Goal: Communication & Community: Answer question/provide support

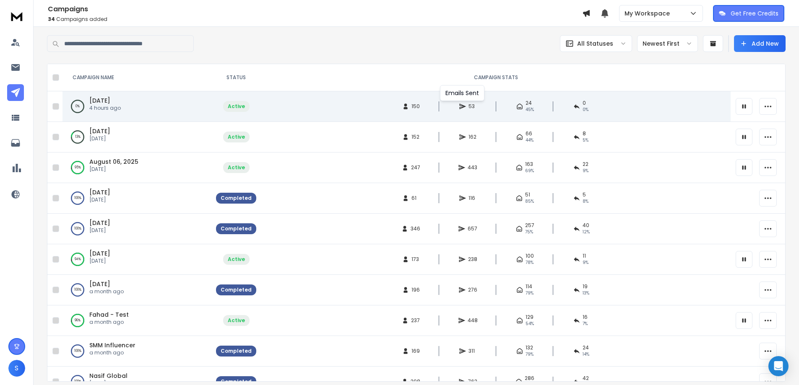
click at [468, 107] on span "53" at bounding box center [472, 106] width 8 height 7
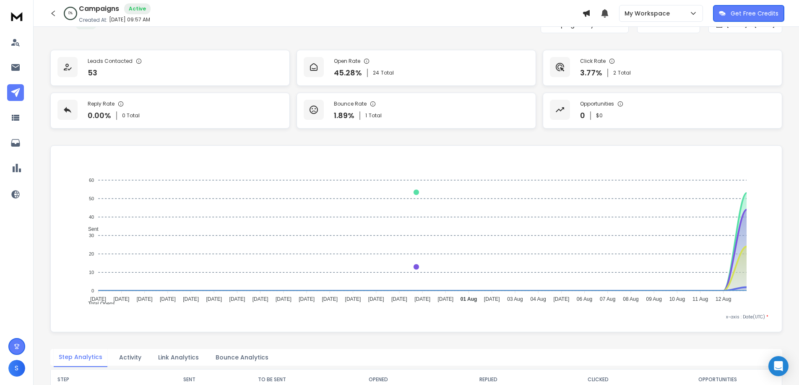
scroll to position [138, 0]
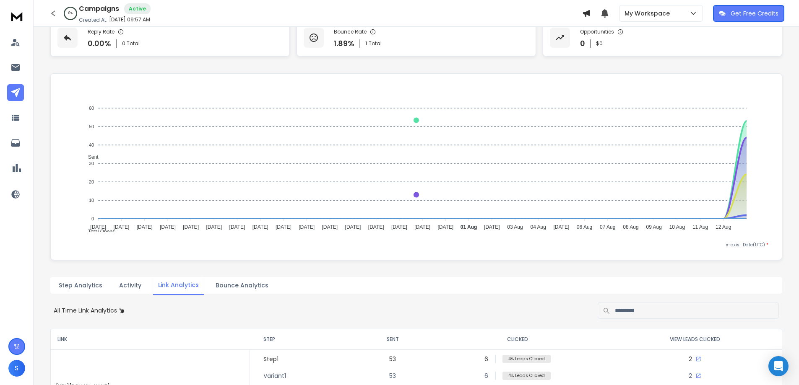
click at [188, 282] on button "Link Analytics" at bounding box center [178, 285] width 51 height 19
click at [239, 283] on button "Bounce Analytics" at bounding box center [241, 285] width 63 height 18
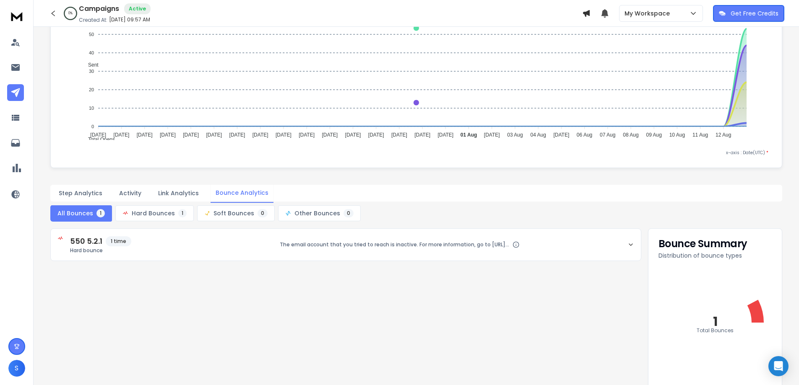
scroll to position [280, 0]
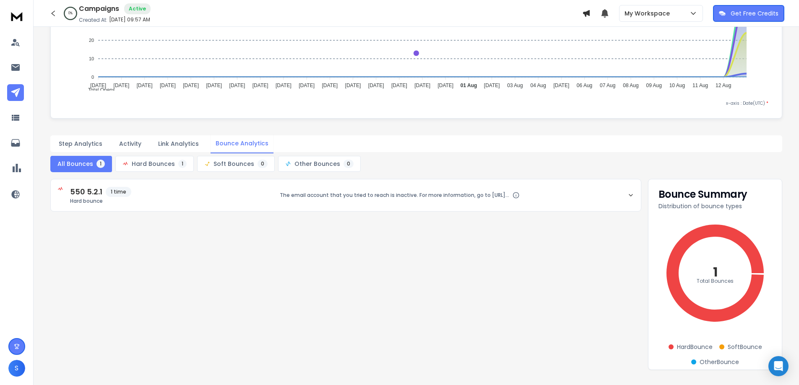
click at [626, 195] on div "550 5.2.1 1 time Hard bounce" at bounding box center [342, 195] width 570 height 18
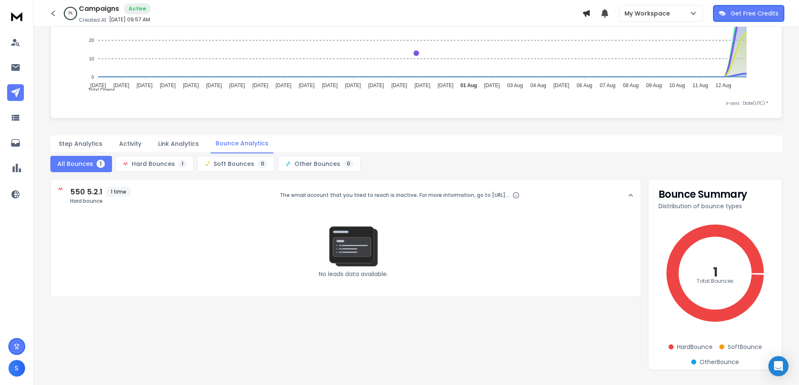
click at [162, 165] on span "Hard Bounces" at bounding box center [153, 164] width 43 height 8
click at [91, 196] on span "550 5.2.1" at bounding box center [86, 192] width 32 height 12
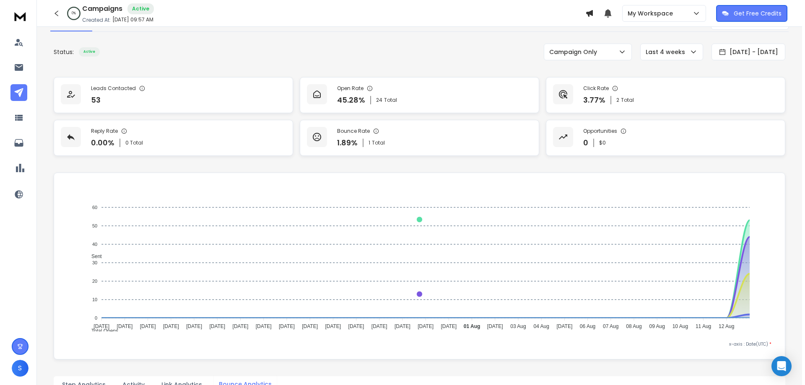
scroll to position [0, 0]
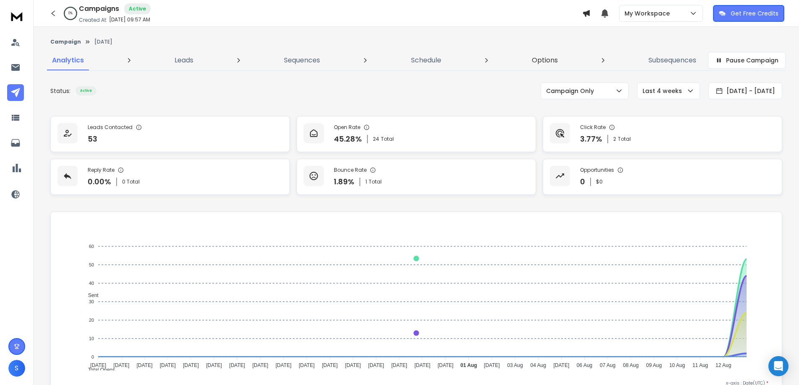
click at [546, 55] on link "Options" at bounding box center [545, 60] width 36 height 20
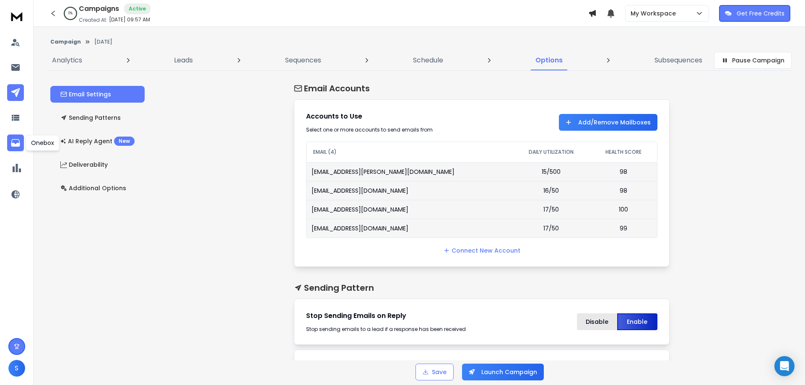
click at [18, 139] on icon at bounding box center [15, 143] width 10 height 10
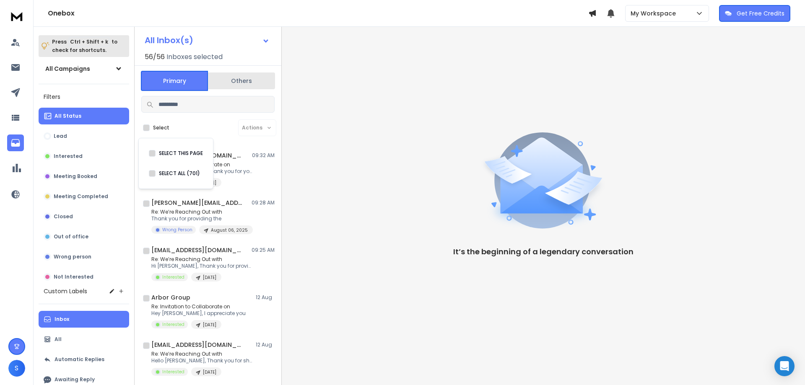
click at [156, 161] on div "SELECT THIS PAGE" at bounding box center [176, 153] width 54 height 17
click at [224, 161] on p "Re: Invitation to Collaborate on" at bounding box center [201, 164] width 101 height 7
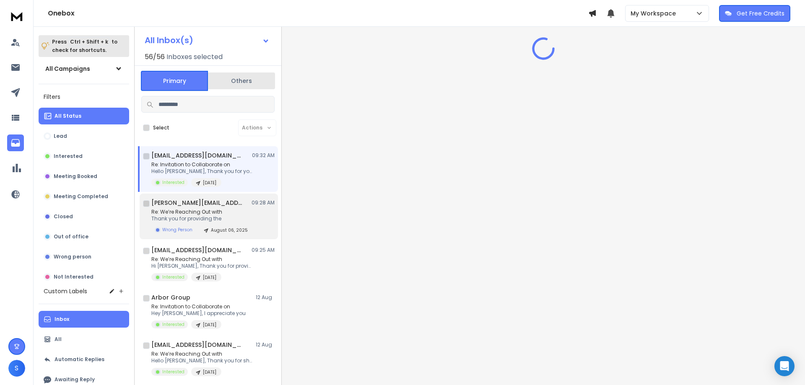
click at [211, 211] on p "Re: We’re Reaching Out with" at bounding box center [201, 212] width 101 height 7
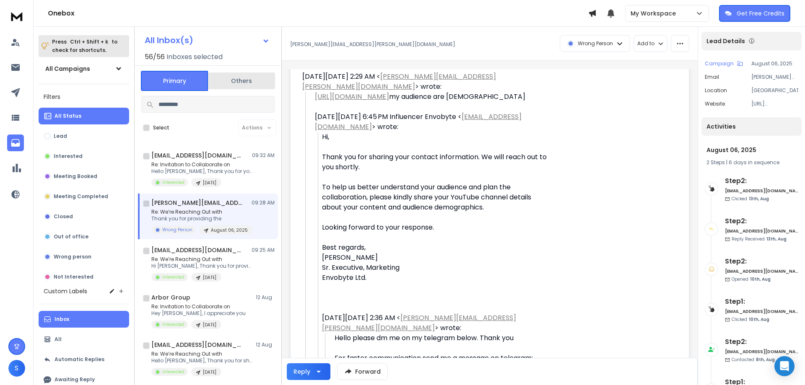
scroll to position [168, 0]
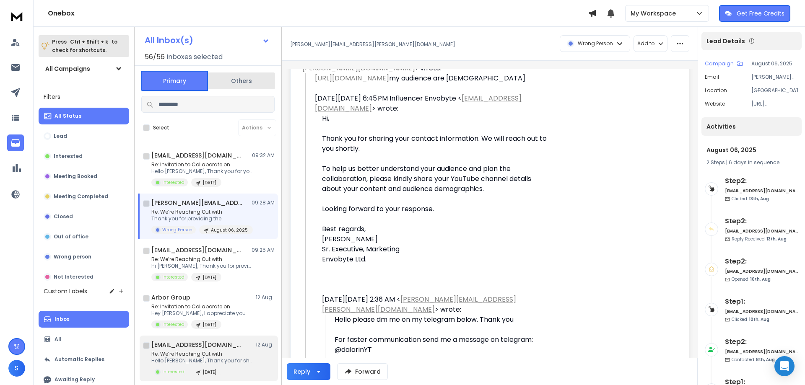
click at [214, 350] on div "phil@philpallen.co +1 12 Aug Re: We’re Reaching Out with Hello Phil, Thank you …" at bounding box center [212, 359] width 123 height 36
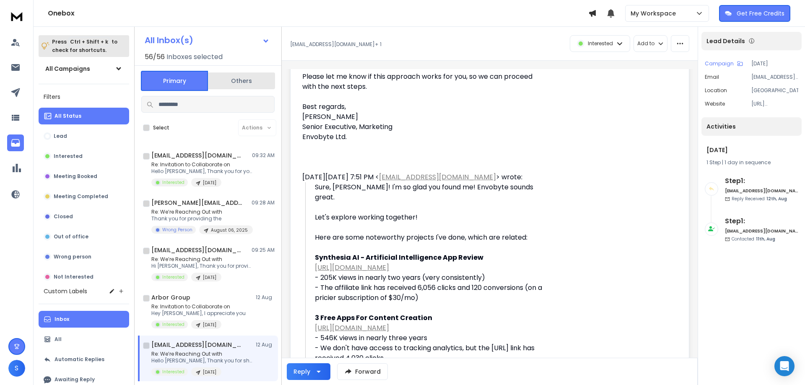
scroll to position [0, 0]
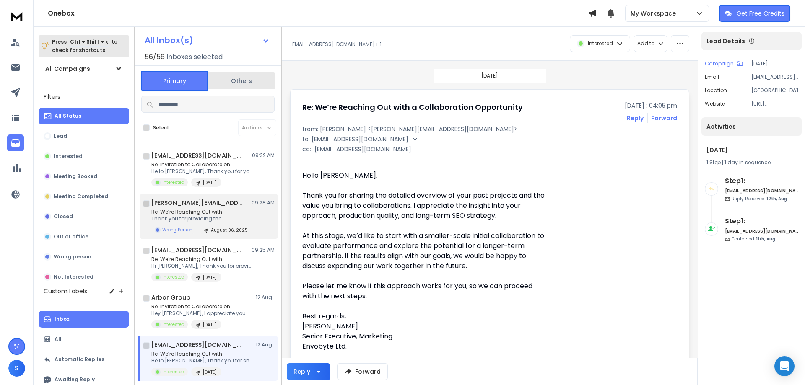
click at [221, 198] on div "alfonso.daril@gmail.com 09:28 AM Re: We’re Reaching Out with Thank you for prov…" at bounding box center [209, 217] width 138 height 46
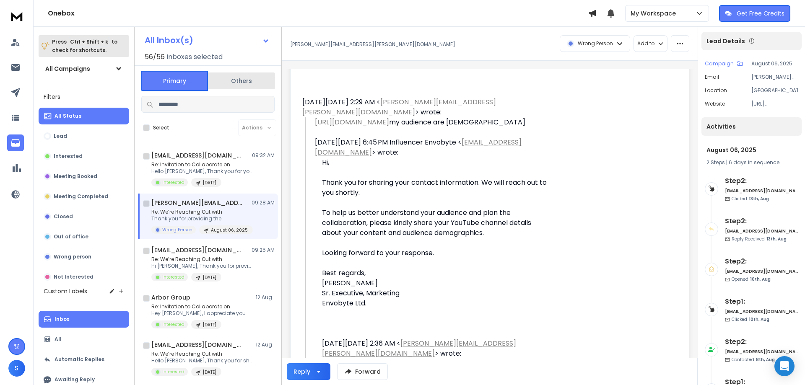
scroll to position [81, 0]
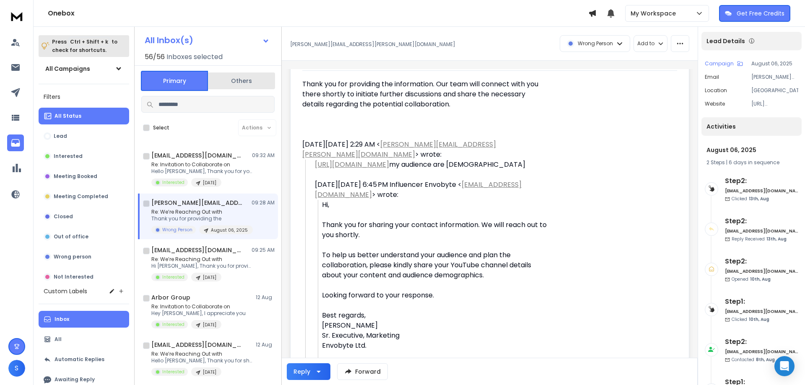
click at [249, 77] on button "Others" at bounding box center [241, 81] width 67 height 18
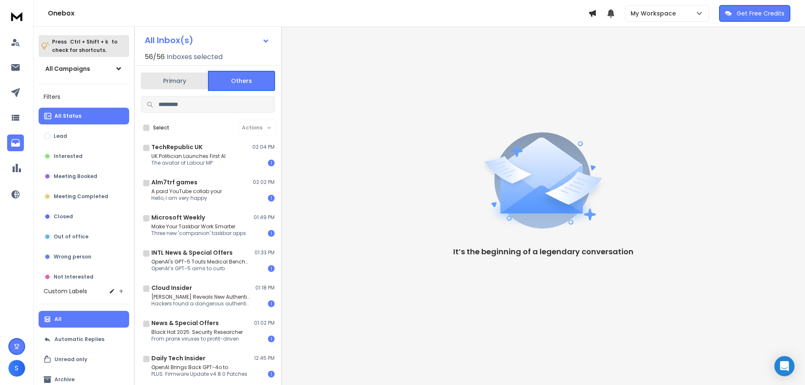
scroll to position [42, 0]
click at [192, 189] on div "Alm7trf games 02:02 PM A paid YouTube collab your Hello, I am very happy 1" at bounding box center [212, 191] width 123 height 23
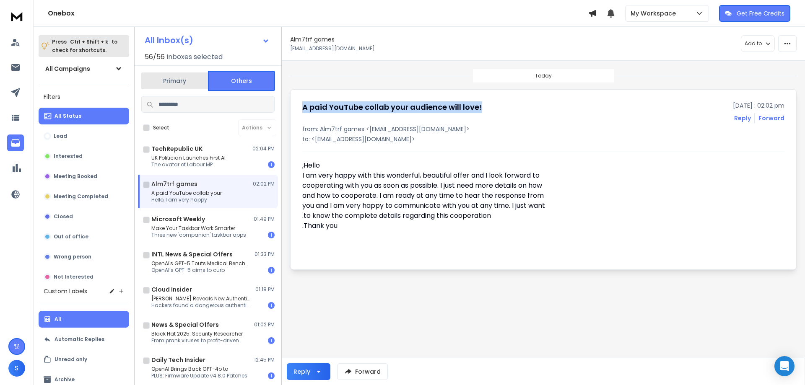
drag, startPoint x: 499, startPoint y: 106, endPoint x: 297, endPoint y: 114, distance: 202.2
click at [297, 114] on div "A paid YouTube collab your audience will love! 13 August 2025 : 02:02 pm Reply …" at bounding box center [543, 179] width 506 height 181
click at [580, 135] on p "to: <fardin@envobyte.com>" at bounding box center [543, 139] width 482 height 8
drag, startPoint x: 350, startPoint y: 225, endPoint x: 301, endPoint y: 163, distance: 78.8
click at [301, 163] on div "A paid YouTube collab your audience will love! 13 August 2025 : 02:02 pm Reply …" at bounding box center [543, 179] width 506 height 181
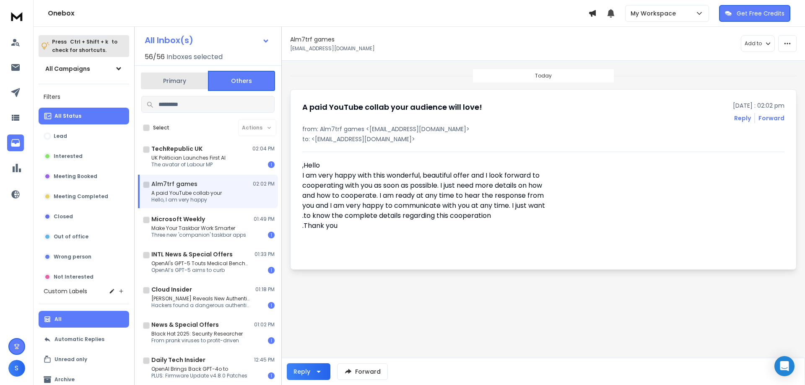
click at [299, 161] on div "A paid YouTube collab your audience will love! 13 August 2025 : 02:02 pm Reply …" at bounding box center [543, 179] width 506 height 181
drag, startPoint x: 299, startPoint y: 161, endPoint x: 353, endPoint y: 224, distance: 83.2
click at [353, 224] on div "A paid YouTube collab your audience will love! 13 August 2025 : 02:02 pm Reply …" at bounding box center [543, 179] width 506 height 181
click at [369, 210] on div "I am very happy with this wonderful, beautiful offer and I look forward to coop…" at bounding box center [424, 196] width 245 height 50
drag, startPoint x: 334, startPoint y: 228, endPoint x: 338, endPoint y: 227, distance: 4.4
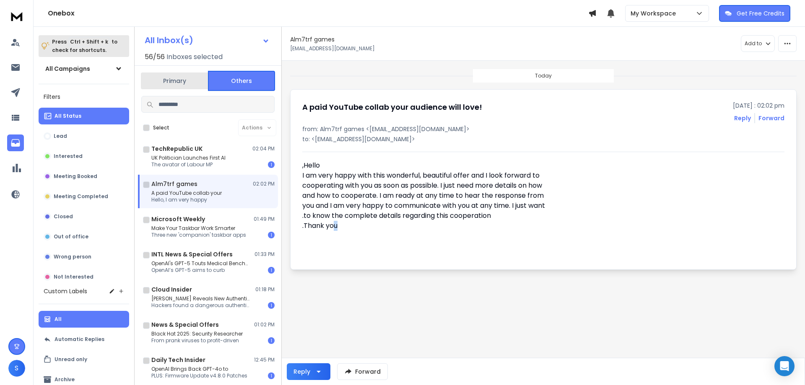
click at [338, 227] on div "Thank you." at bounding box center [424, 226] width 245 height 10
drag, startPoint x: 304, startPoint y: 163, endPoint x: 391, endPoint y: 236, distance: 114.0
click at [391, 236] on div "Hello, I am very happy with this wonderful, beautiful offer and I look forward …" at bounding box center [428, 209] width 252 height 97
copy div "Hello,"
click at [426, 148] on div "A paid YouTube collab your audience will love! 13 August 2025 : 02:02 pm Reply …" at bounding box center [543, 179] width 482 height 156
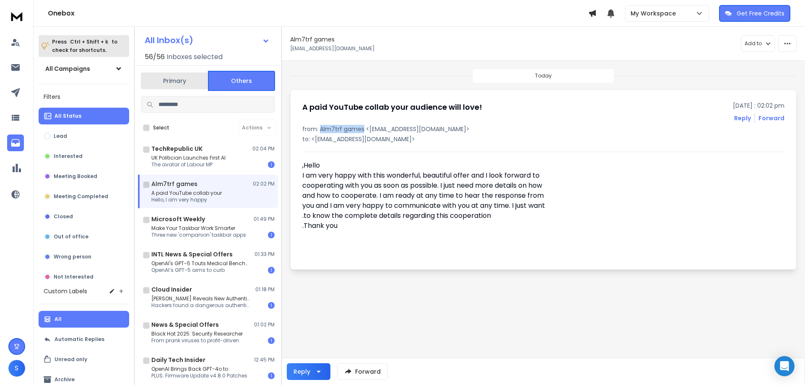
drag, startPoint x: 361, startPoint y: 128, endPoint x: 321, endPoint y: 128, distance: 40.7
click at [321, 128] on p "from: Alm7trf games <alm7trfj1@gmail.com>" at bounding box center [543, 129] width 482 height 8
copy p "Alm7trf games"
click at [293, 367] on button "Reply" at bounding box center [309, 371] width 44 height 17
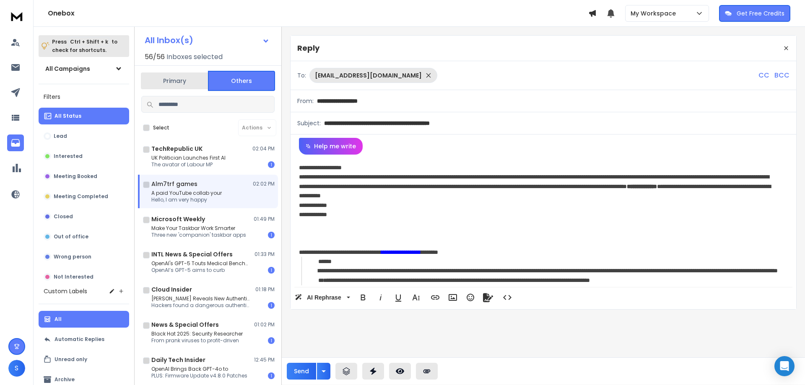
click at [375, 167] on p "**********" at bounding box center [539, 167] width 480 height 9
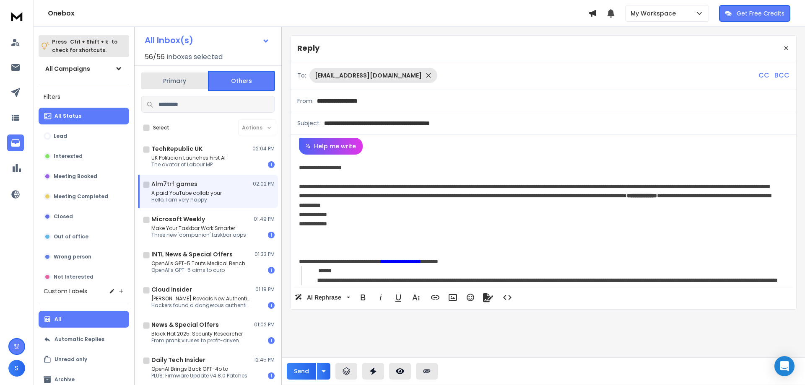
click at [592, 204] on p "**********" at bounding box center [539, 196] width 480 height 28
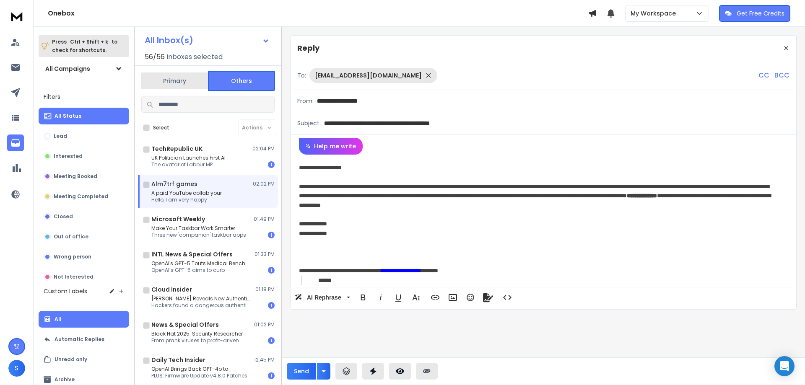
click at [301, 369] on button "Send" at bounding box center [301, 371] width 29 height 17
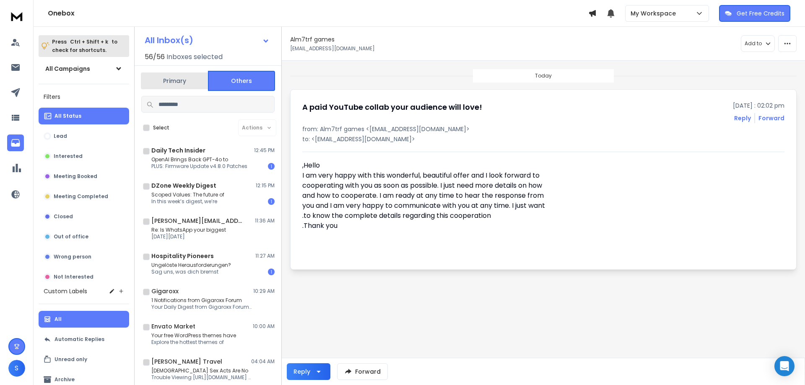
scroll to position [293, 0]
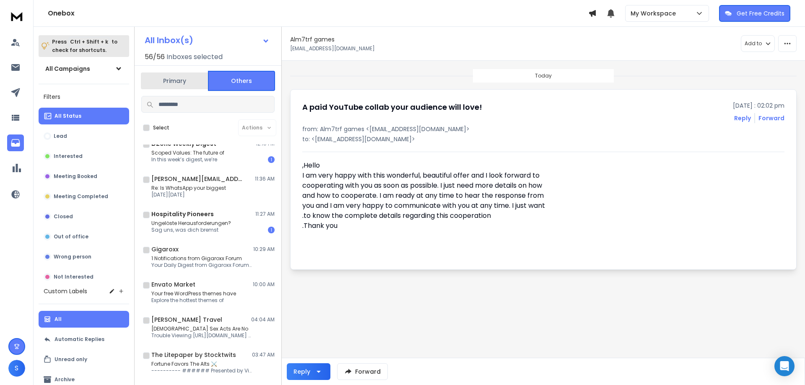
click at [200, 215] on h1 "Hospitality Pioneers" at bounding box center [182, 214] width 62 height 8
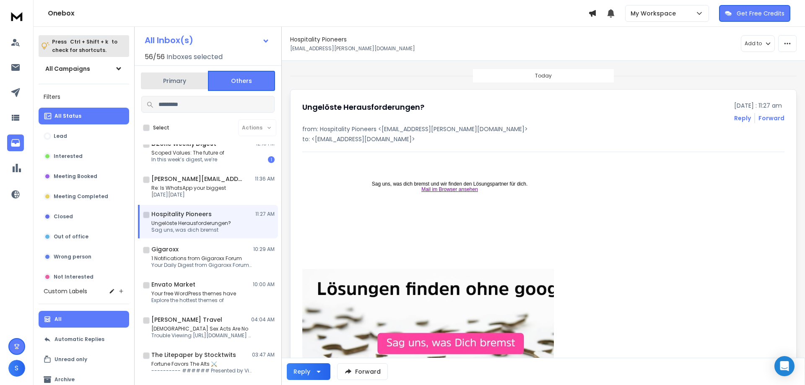
click at [334, 205] on div "Sag uns, was dich bremst und wir finden den Lösungspartner für dich. Mail im Br…" at bounding box center [449, 192] width 286 height 44
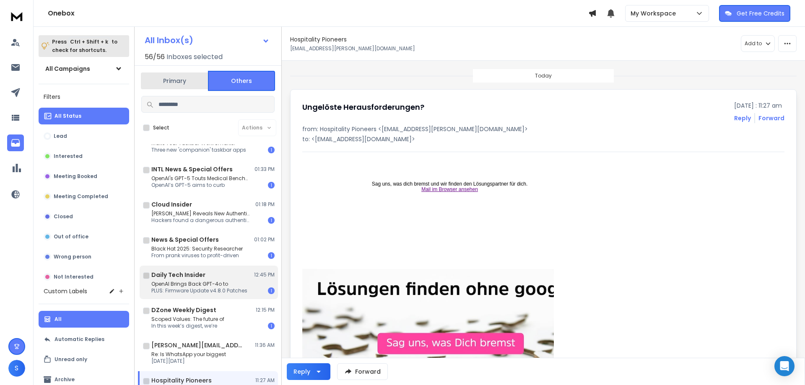
scroll to position [126, 0]
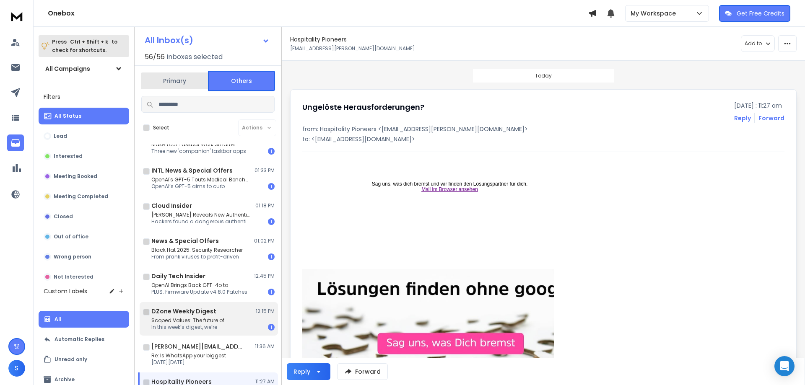
click at [203, 311] on h1 "DZone Weekly Digest" at bounding box center [183, 311] width 65 height 8
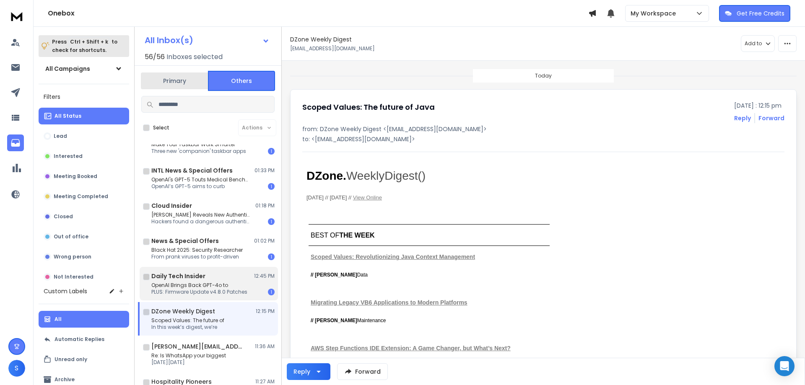
click at [196, 280] on div "Daily Tech Insider 12:45 PM OpenAI Brings Back GPT-4o to PLUS: Firmware Update …" at bounding box center [212, 283] width 123 height 23
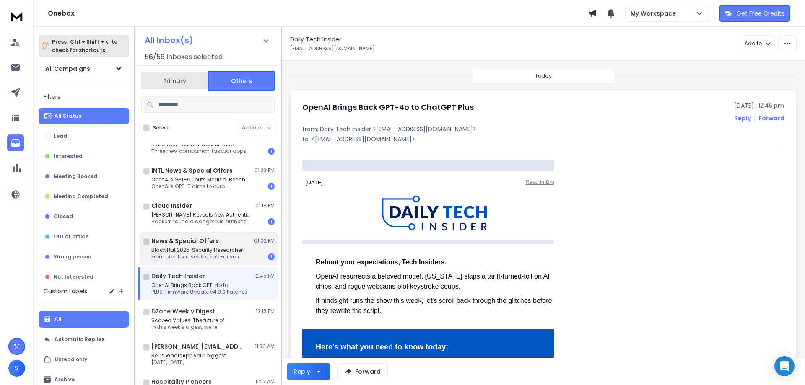
click at [199, 244] on h1 "News & Special Offers" at bounding box center [184, 241] width 67 height 8
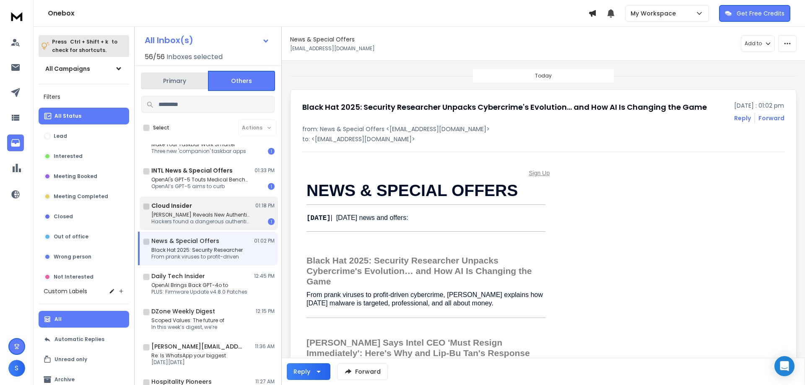
click at [200, 217] on p "Hacker Reveals New Authentication Bypass" at bounding box center [201, 215] width 101 height 7
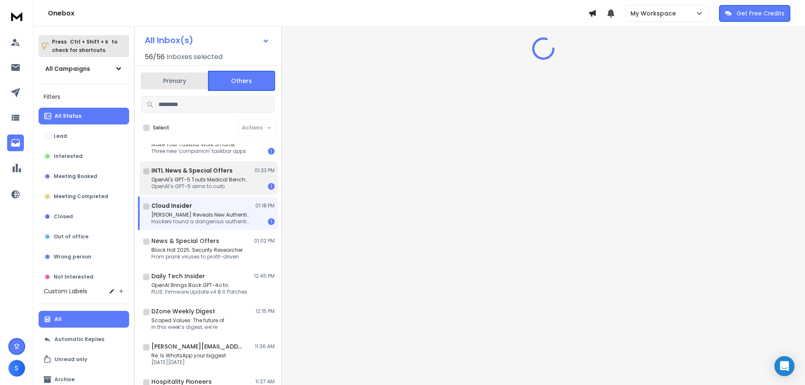
click at [208, 175] on div "INTL News & Special Offers 01:33 PM OpenAI's GPT-5 Touts Medical Benchmarks Ope…" at bounding box center [212, 177] width 123 height 23
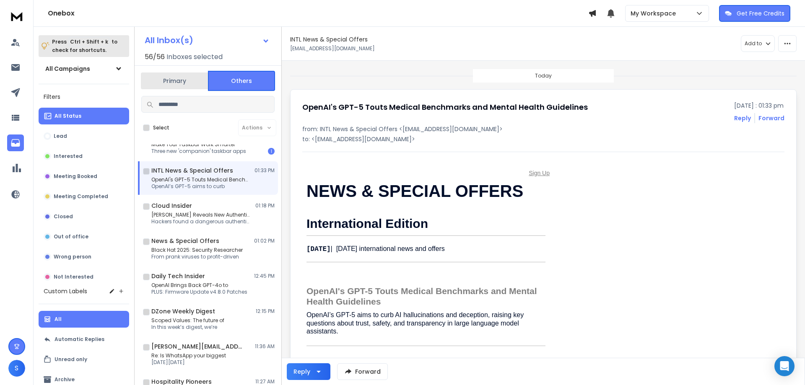
scroll to position [0, 0]
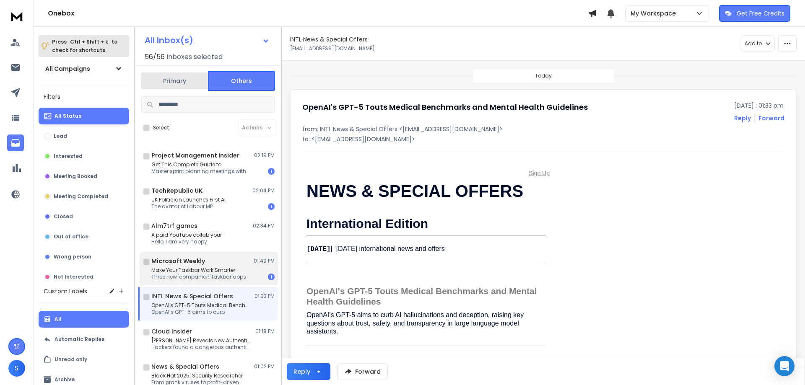
click at [191, 280] on div "Microsoft Weekly 01:49 PM Make Your Taskbar Work Smarter Three new 'companion' …" at bounding box center [209, 269] width 138 height 34
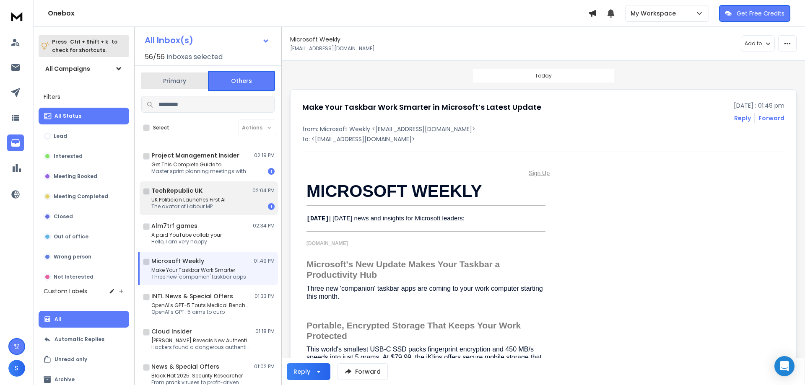
click at [206, 196] on div "TechRepublic UK 02:04 PM UK Politician Launches First AI The avatar of Labour M…" at bounding box center [212, 198] width 123 height 23
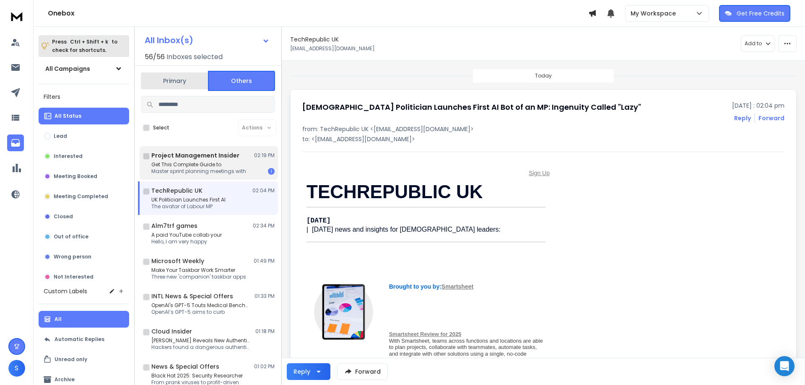
click at [213, 167] on p "Get This Complete Guide to" at bounding box center [198, 164] width 95 height 7
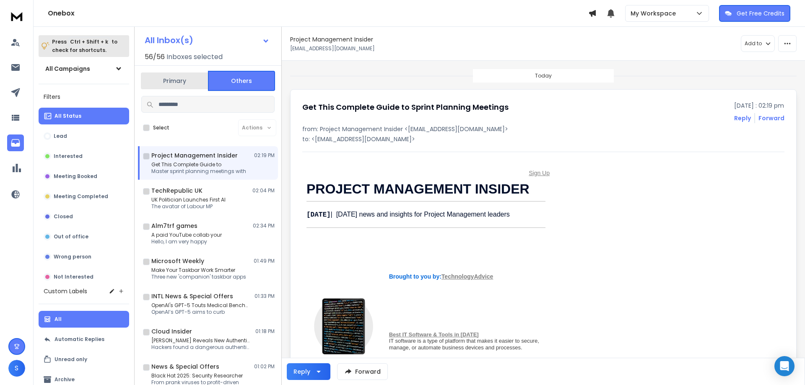
click at [91, 11] on h1 "Onebox" at bounding box center [318, 13] width 540 height 10
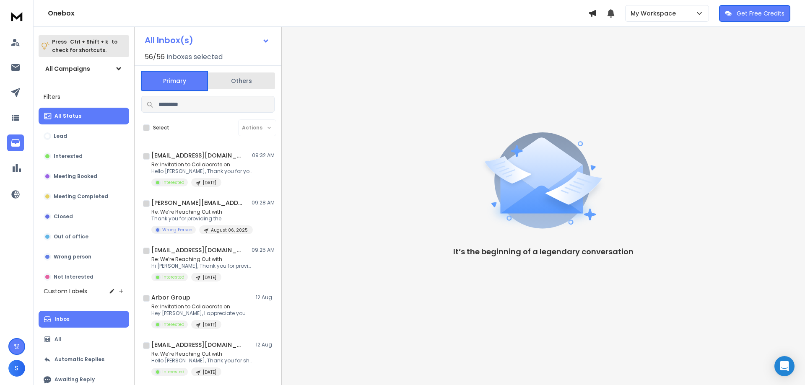
drag, startPoint x: 373, startPoint y: 63, endPoint x: 382, endPoint y: 95, distance: 33.4
click at [382, 95] on div "It’s the beginning of a legendary conversation" at bounding box center [543, 190] width 523 height 327
click at [161, 62] on span "56 / 56" at bounding box center [155, 57] width 20 height 10
click at [144, 73] on button "Primary" at bounding box center [174, 81] width 67 height 20
click at [143, 70] on div "All Inbox(s) 56 / 56 Inboxes selected Primary Others Select Actions [EMAIL_ADDR…" at bounding box center [208, 219] width 147 height 385
